Goal: Communication & Community: Answer question/provide support

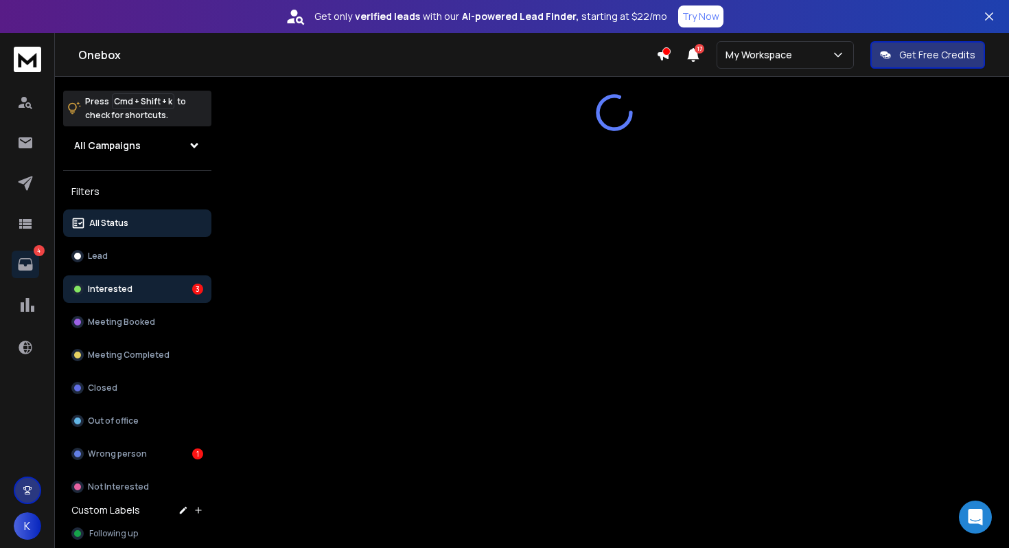
click at [111, 287] on p "Interested" at bounding box center [110, 288] width 45 height 11
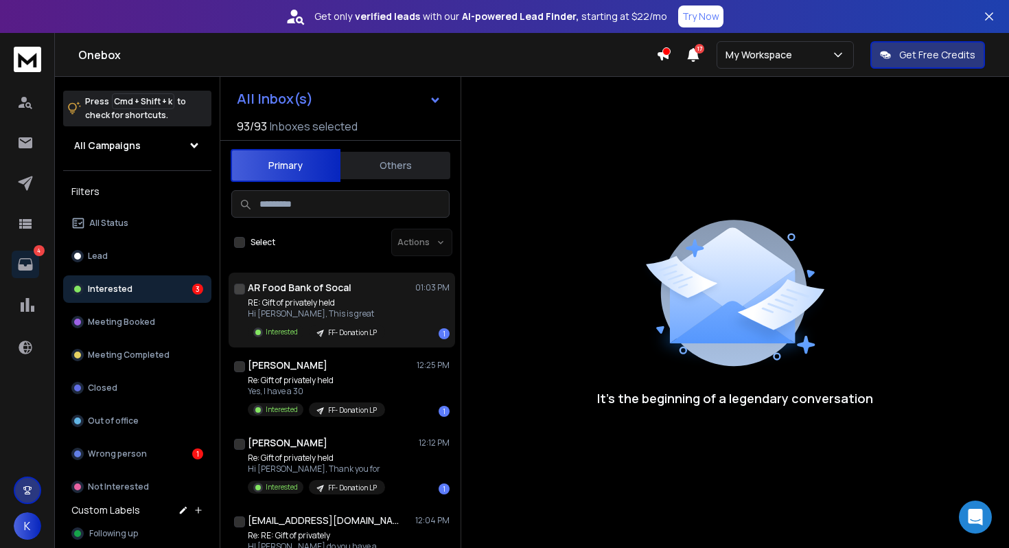
click at [333, 281] on h1 "AR Food Bank of Socal" at bounding box center [300, 288] width 104 height 14
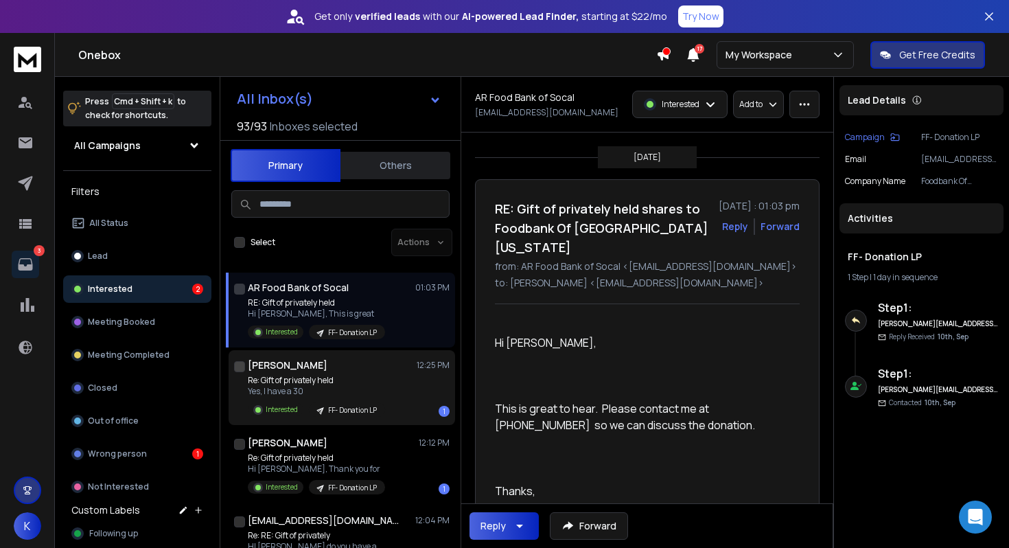
click at [354, 378] on p "Re: Gift of privately held" at bounding box center [316, 380] width 137 height 11
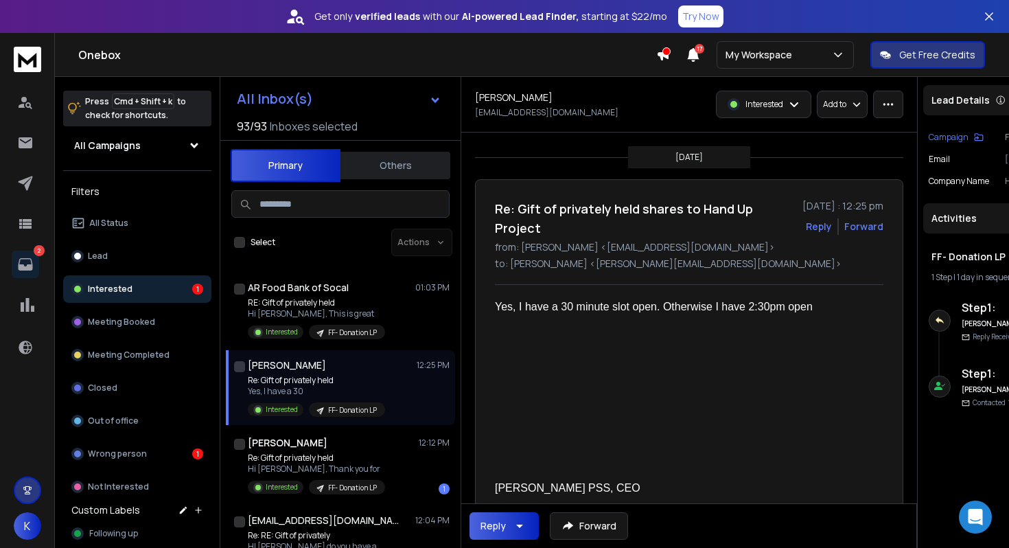
drag, startPoint x: 745, startPoint y: 244, endPoint x: 605, endPoint y: 250, distance: 140.1
click at [605, 250] on p "from: [PERSON_NAME] <[EMAIL_ADDRESS][DOMAIN_NAME]>" at bounding box center [689, 247] width 388 height 14
copy p "[EMAIL_ADDRESS][DOMAIN_NAME]>"
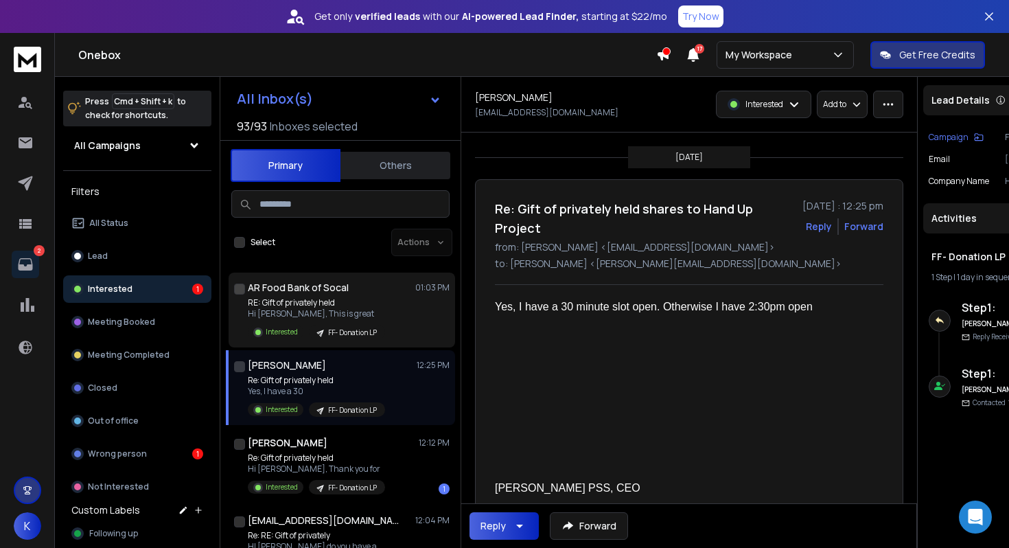
click at [375, 303] on p "RE: Gift of privately held" at bounding box center [316, 302] width 137 height 11
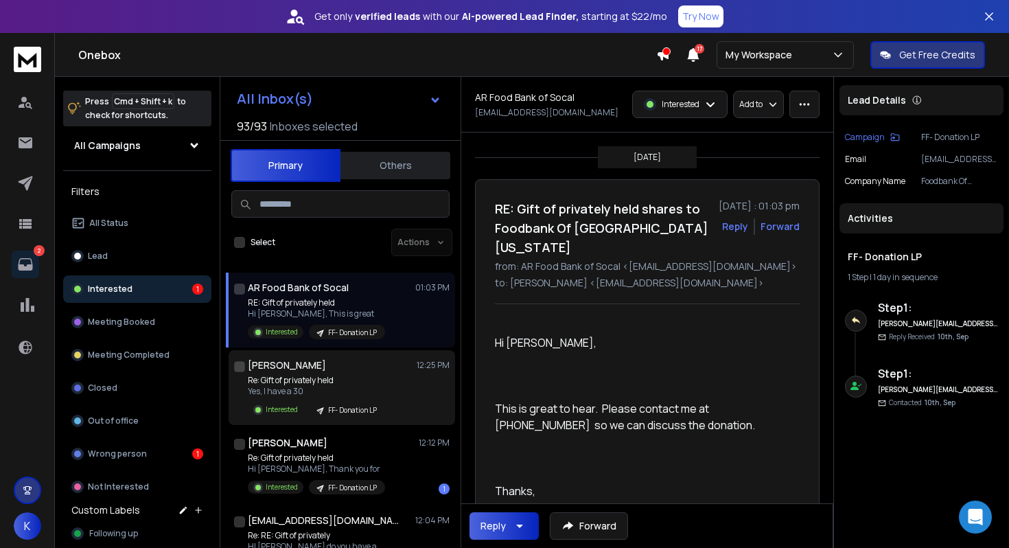
click at [358, 360] on div "[PERSON_NAME] 12:25 PM" at bounding box center [349, 365] width 202 height 14
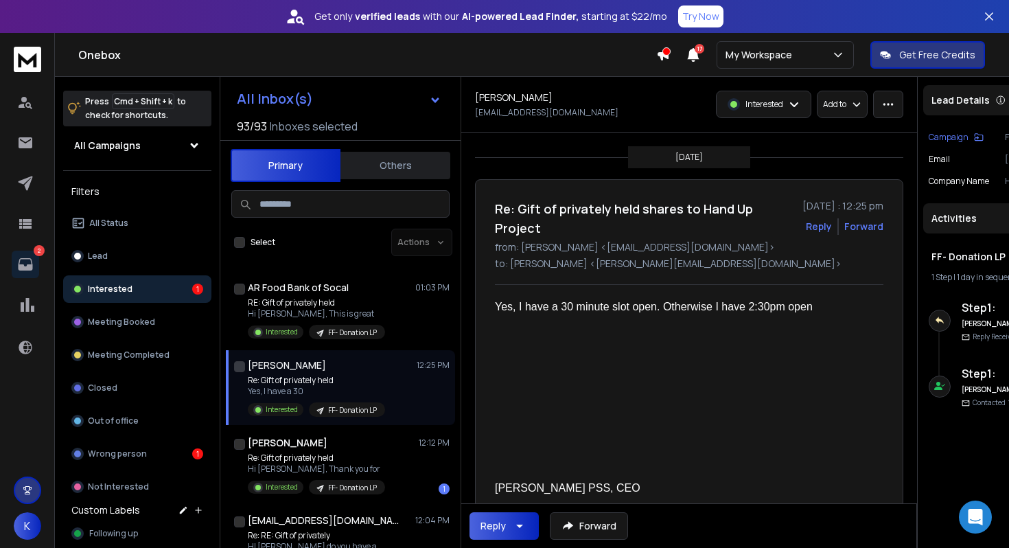
click at [495, 524] on div "Reply" at bounding box center [492, 526] width 25 height 14
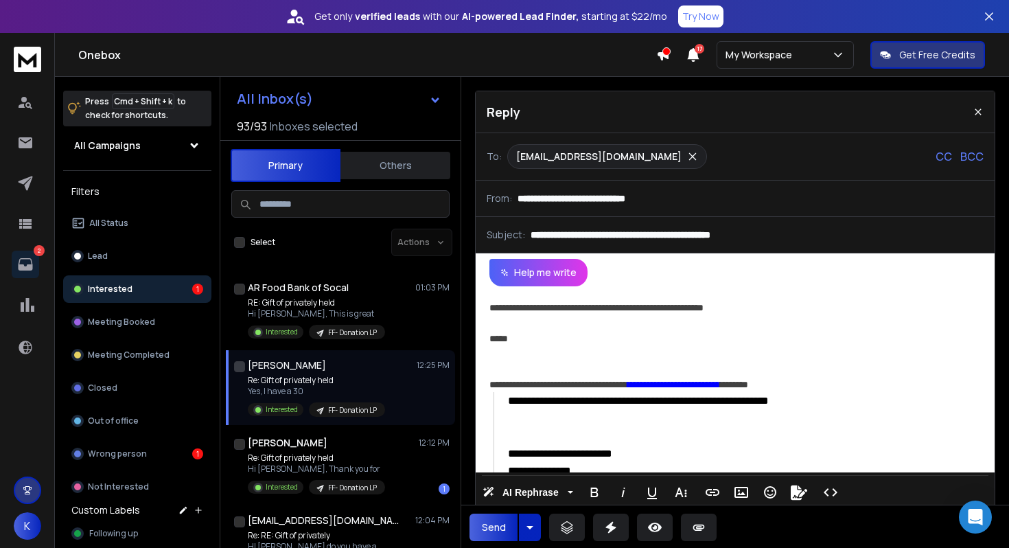
click at [495, 524] on button "Send" at bounding box center [493, 526] width 48 height 27
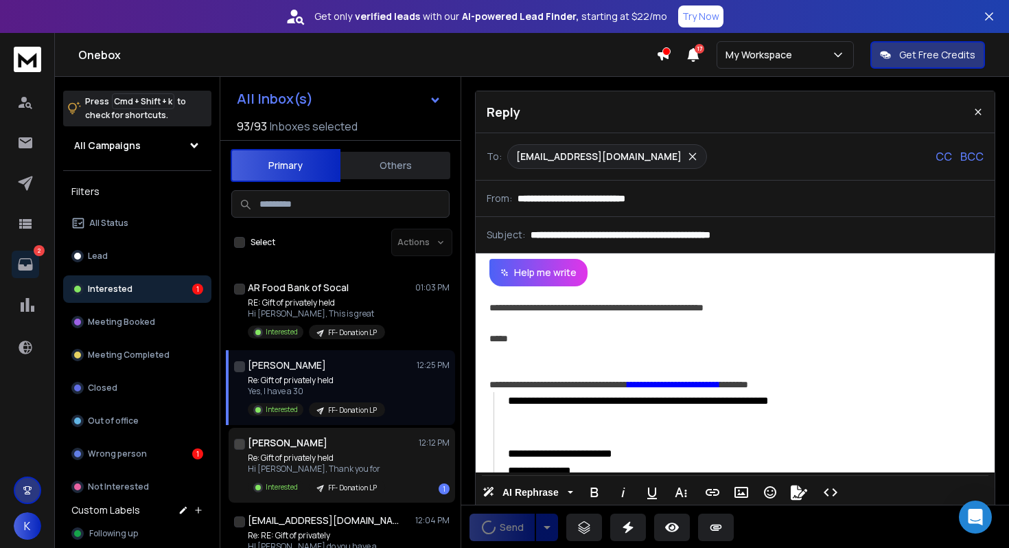
click at [335, 457] on p "Re: Gift of privately held" at bounding box center [316, 457] width 137 height 11
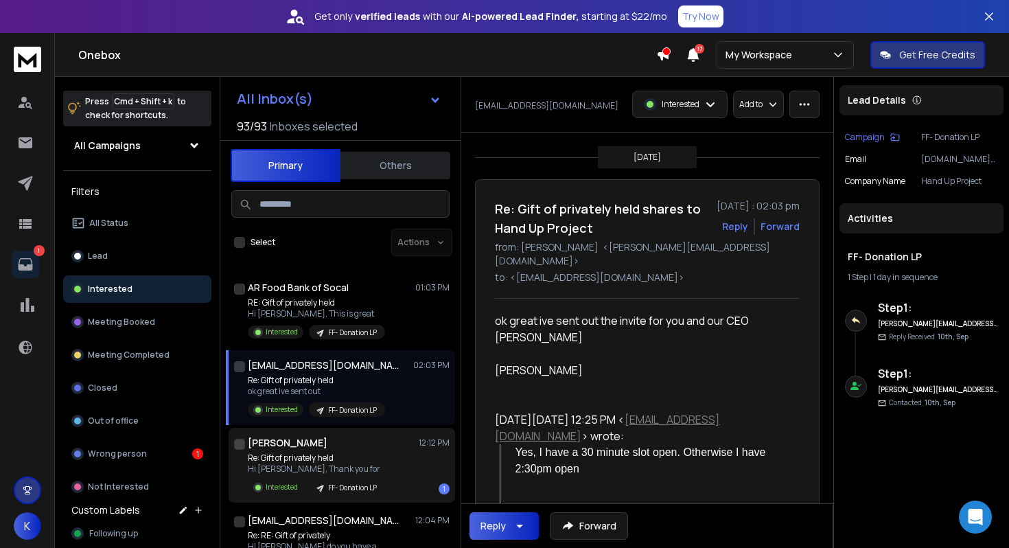
click at [335, 457] on p "Re: Gift of privately held" at bounding box center [316, 457] width 137 height 11
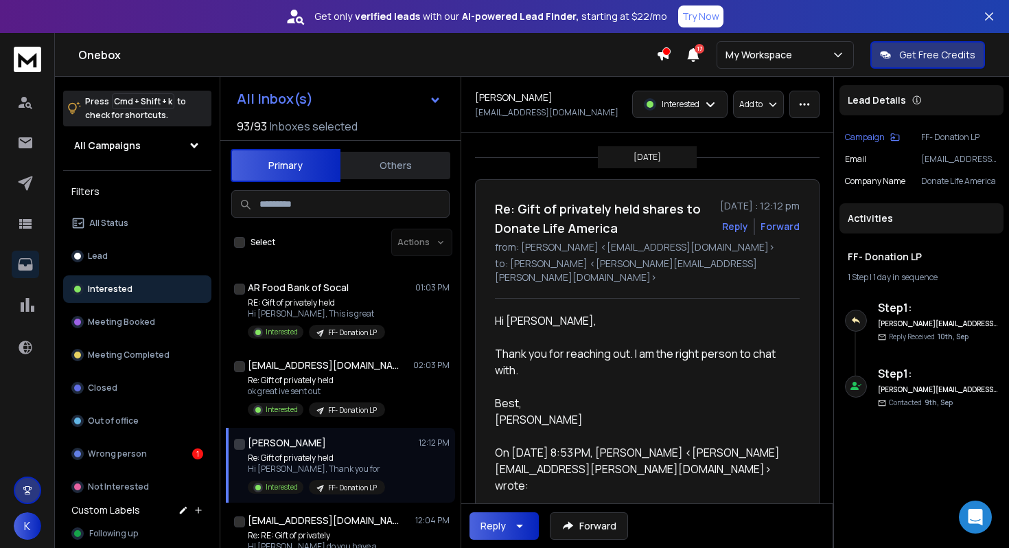
click at [486, 524] on div "Reply" at bounding box center [492, 526] width 25 height 14
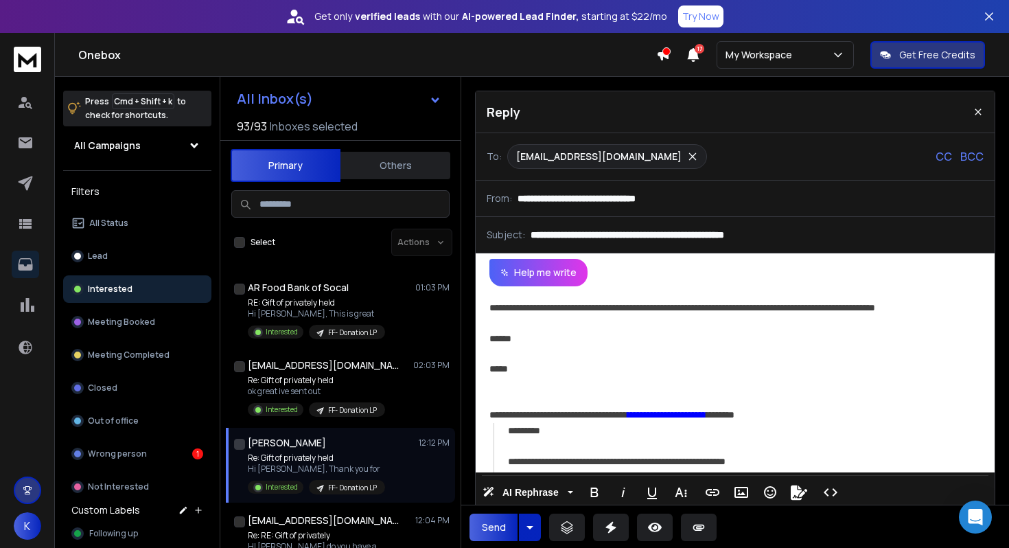
click at [486, 526] on button "Send" at bounding box center [493, 526] width 48 height 27
